Goal: Task Accomplishment & Management: Manage account settings

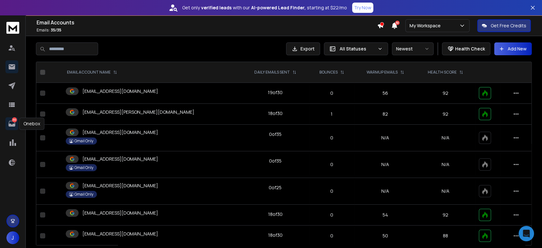
click at [18, 122] on link "351" at bounding box center [11, 123] width 13 height 13
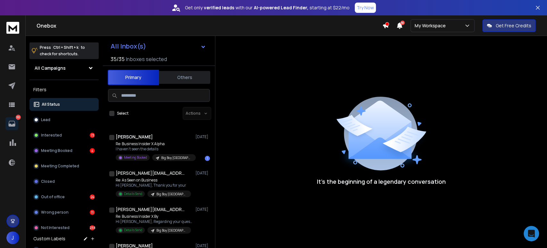
scroll to position [107, 0]
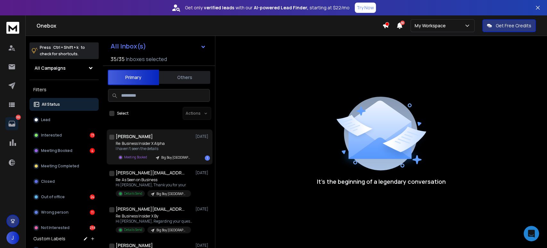
click at [170, 145] on p "Re: Business Insider X Alpha" at bounding box center [154, 143] width 77 height 5
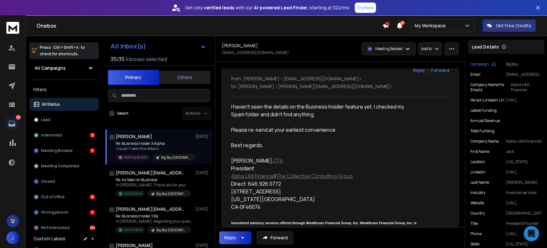
scroll to position [0, 0]
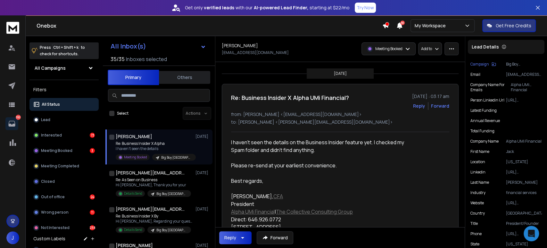
click at [487, 87] on p "Alpha UMi Financial" at bounding box center [526, 87] width 31 height 10
click at [487, 150] on p "Jack" at bounding box center [524, 151] width 36 height 5
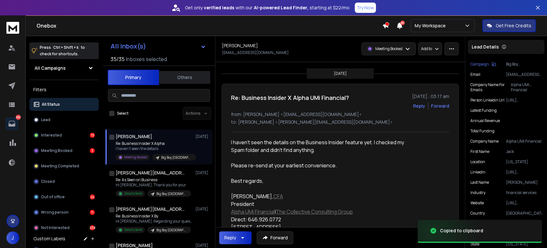
click at [487, 202] on p "https://alphaumifinancial.com" at bounding box center [524, 202] width 36 height 5
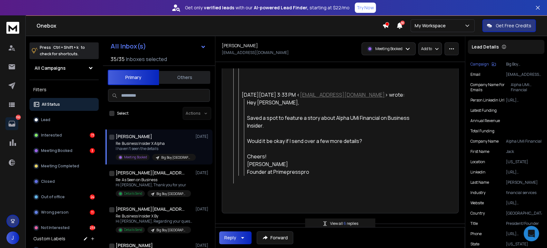
scroll to position [510, 0]
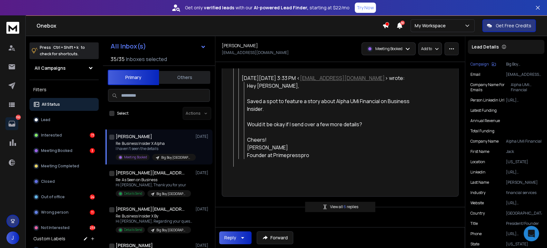
click at [351, 209] on p "View all 6 replies" at bounding box center [344, 206] width 28 height 5
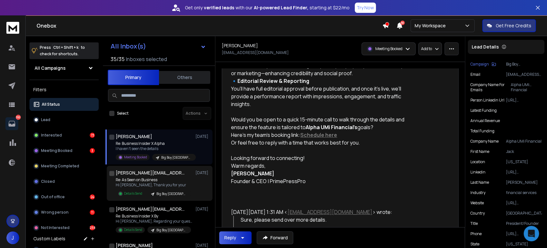
scroll to position [178, 0]
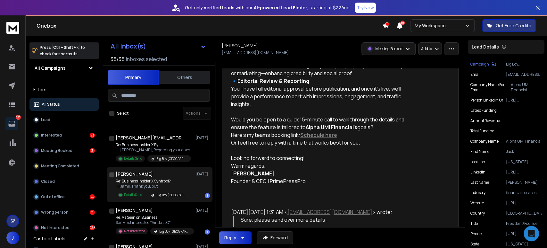
click at [190, 174] on div "Lucy Noble 08 Sep" at bounding box center [163, 174] width 94 height 6
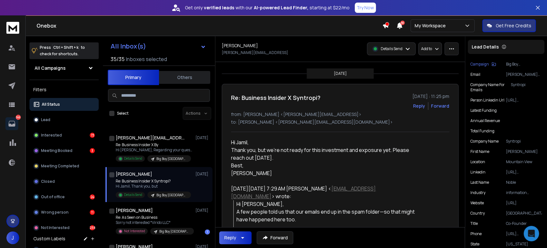
click at [436, 48] on icon at bounding box center [437, 48] width 4 height 4
drag, startPoint x: 468, startPoint y: 52, endPoint x: 457, endPoint y: 50, distance: 11.7
click at [466, 52] on div "Lead Details Campaign Big Boy USA Email lucy@syntropi.ai Company Name for Email…" at bounding box center [506, 160] width 82 height 248
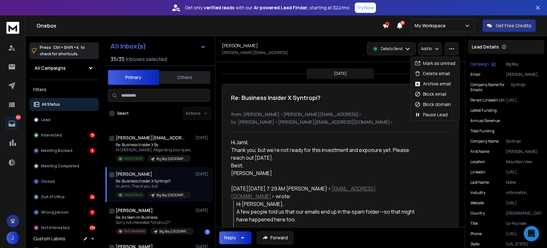
click at [457, 50] on button "button" at bounding box center [452, 48] width 14 height 13
click at [449, 61] on div "Mark as unread" at bounding box center [435, 63] width 41 height 6
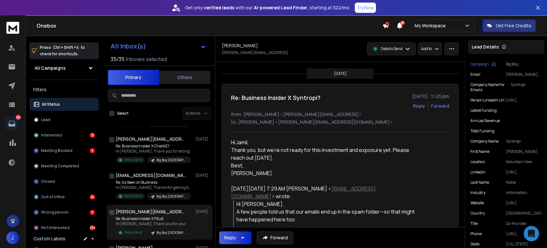
scroll to position [605, 0]
